Goal: Communication & Community: Answer question/provide support

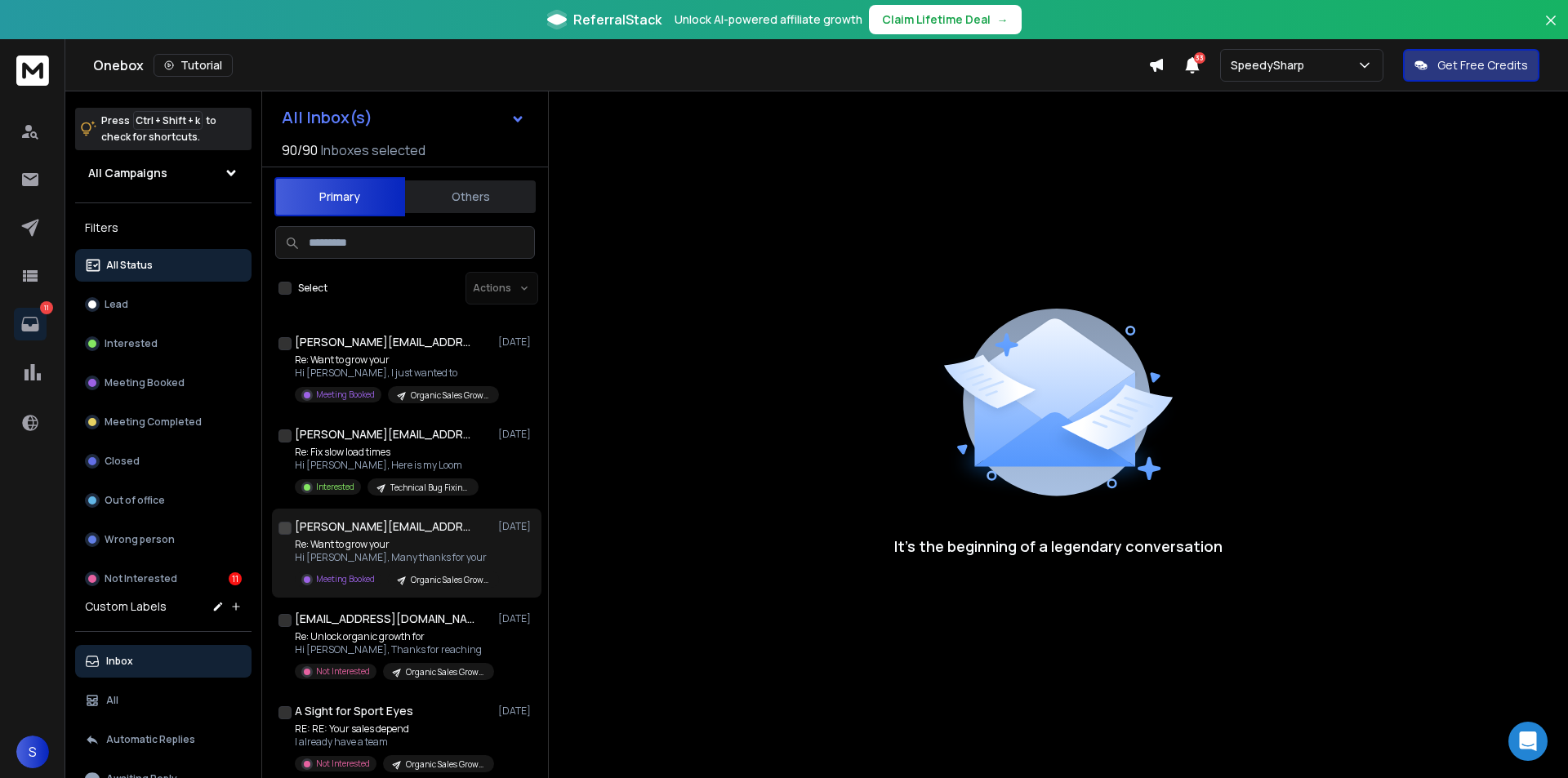
click at [426, 552] on p "Hi [PERSON_NAME], Many thanks for your" at bounding box center [393, 556] width 196 height 13
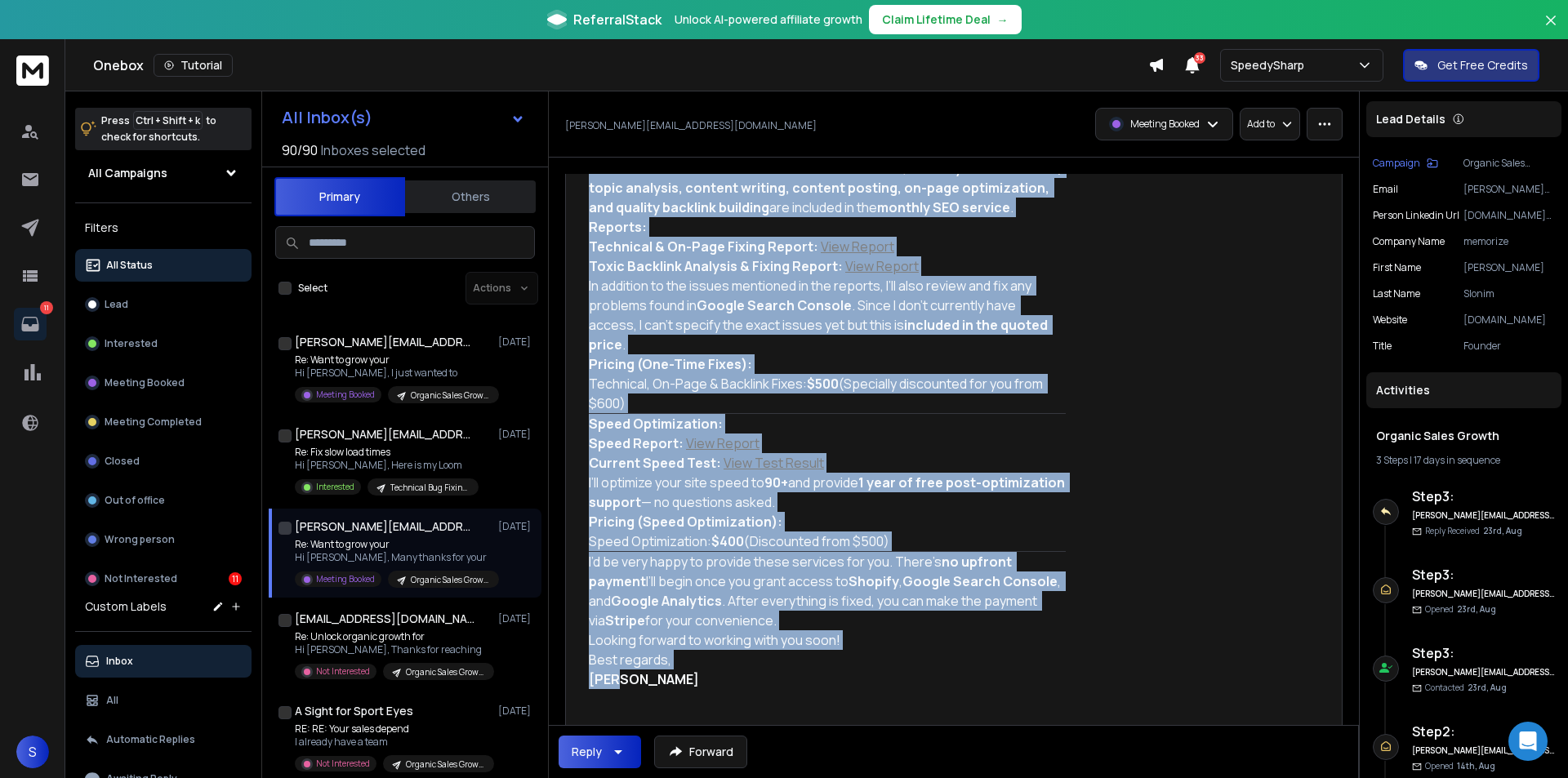
scroll to position [326, 0]
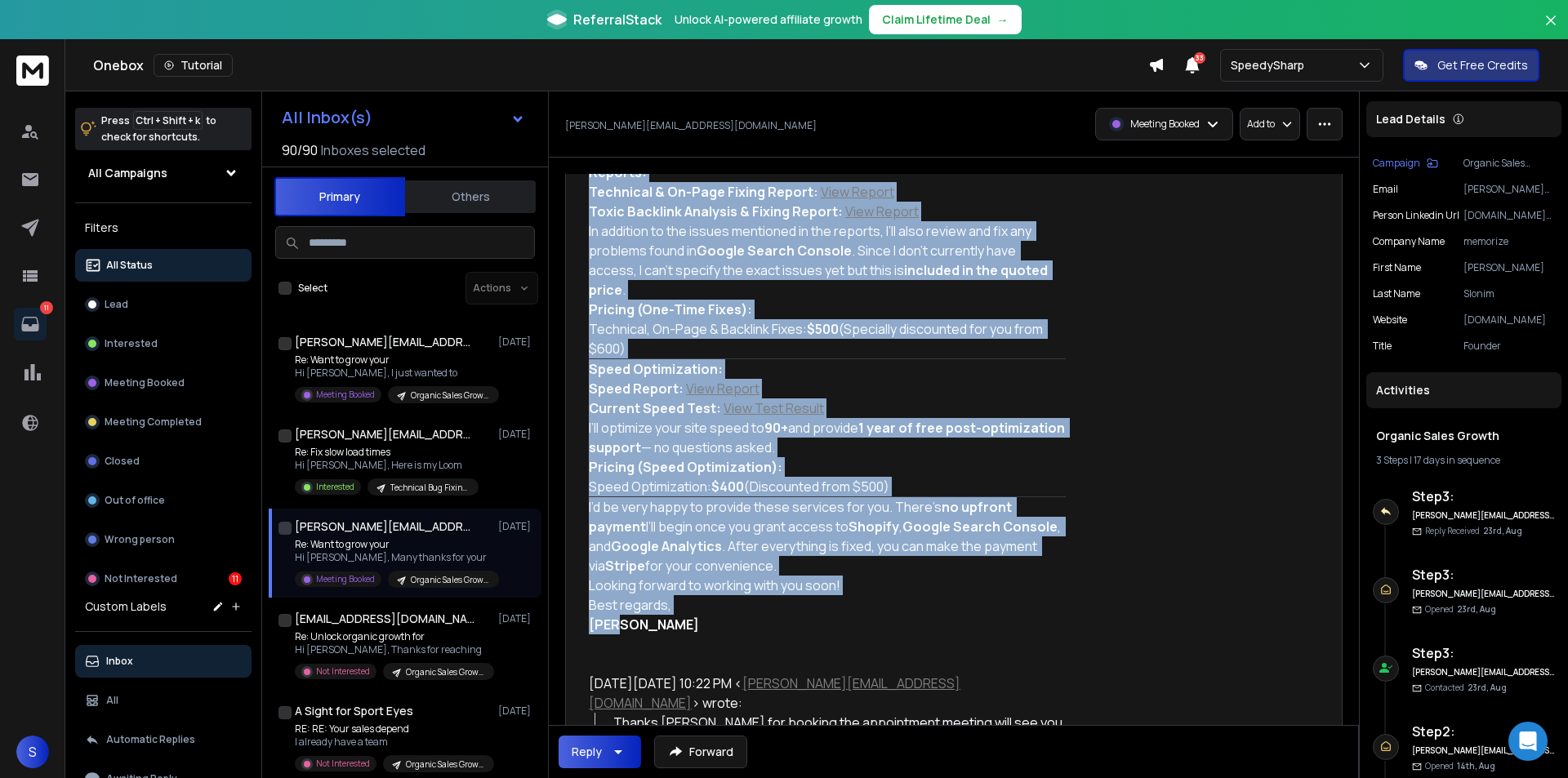
drag, startPoint x: 585, startPoint y: 353, endPoint x: 893, endPoint y: 611, distance: 401.8
copy div "Lo Ipsum, Dolo sitame con adip elit seddo. Ei tem inc utlaboreetdo, magnaa enim…"
click at [598, 755] on div "Reply" at bounding box center [586, 751] width 30 height 16
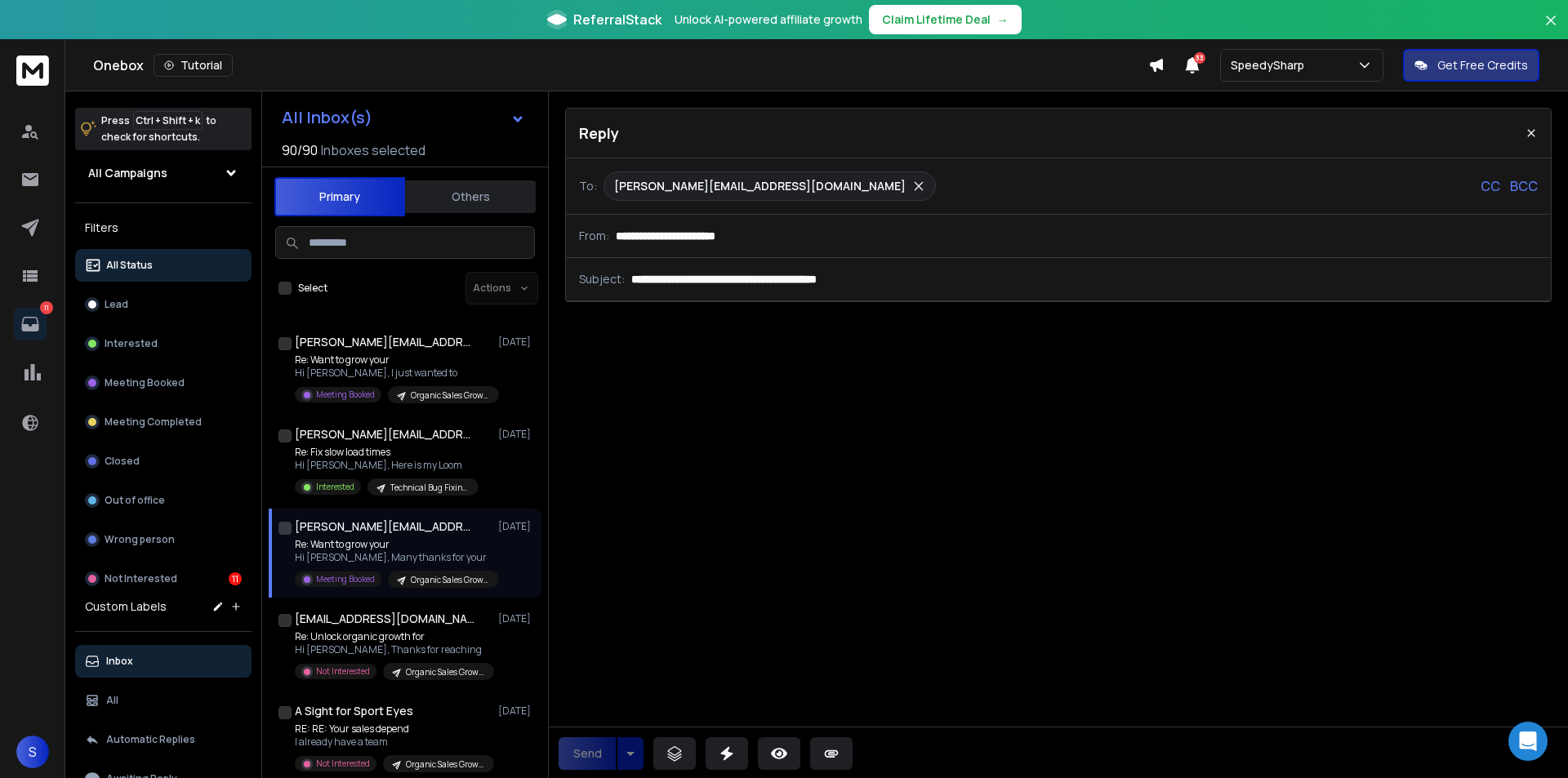
scroll to position [0, 0]
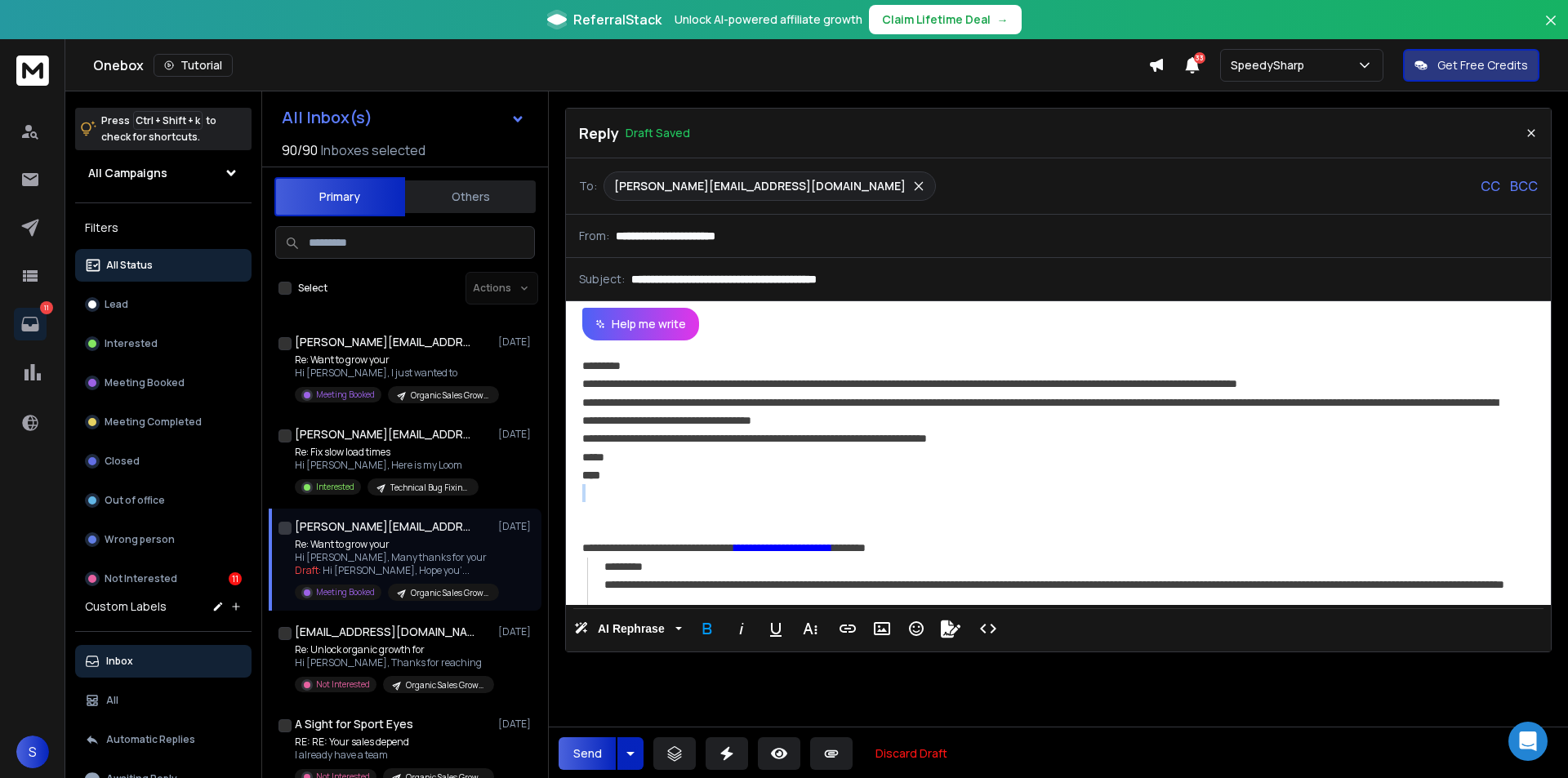
drag, startPoint x: 611, startPoint y: 479, endPoint x: 583, endPoint y: 484, distance: 28.4
click at [581, 485] on div "**********" at bounding box center [1059, 472] width 985 height 265
